Goal: Communication & Community: Answer question/provide support

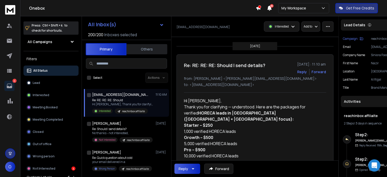
click at [105, 102] on p "Hi Nazir, Thank you for clarifying" at bounding box center [122, 104] width 61 height 4
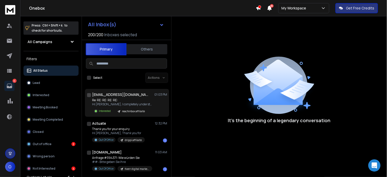
click at [115, 102] on p "Hi Nazir, I completely understand —" at bounding box center [122, 104] width 61 height 4
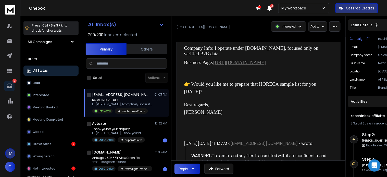
scroll to position [85, 0]
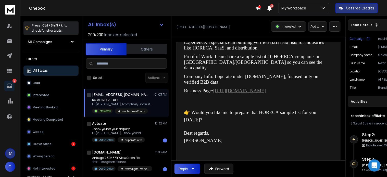
click at [236, 88] on span "https://LeadSamplifier.com" at bounding box center [239, 90] width 53 height 5
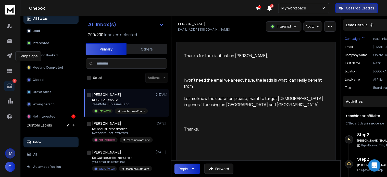
scroll to position [109, 0]
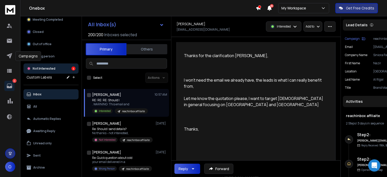
click at [58, 63] on button "Not Interested 4" at bounding box center [50, 68] width 55 height 10
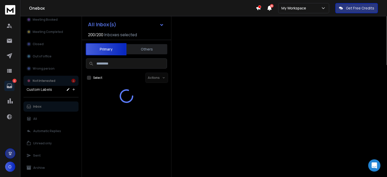
scroll to position [0, 0]
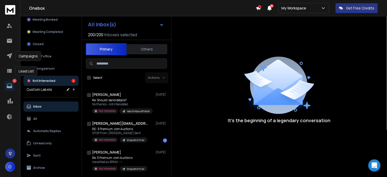
click at [8, 49] on div "4" at bounding box center [10, 72] width 12 height 103
click at [8, 54] on icon at bounding box center [9, 56] width 6 height 6
click at [12, 4] on div "4 O" at bounding box center [10, 88] width 20 height 177
